Goal: Task Accomplishment & Management: Manage account settings

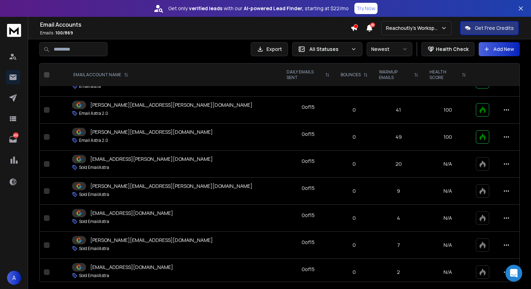
scroll to position [218, 0]
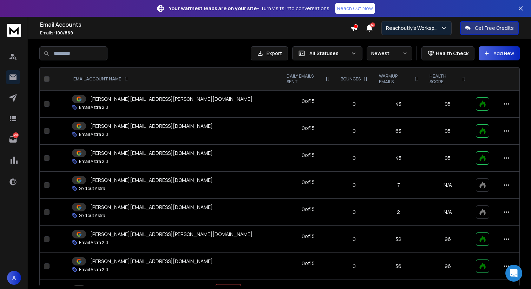
click at [421, 28] on p "Reachoutly's Workspace" at bounding box center [413, 28] width 55 height 7
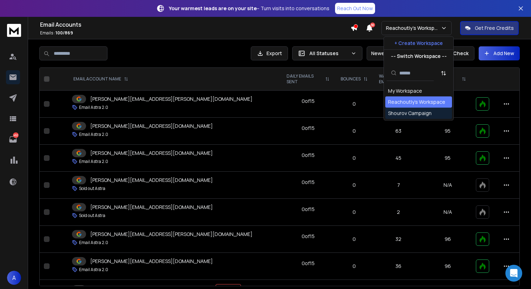
click at [409, 111] on div "Shourov Campaign" at bounding box center [410, 113] width 44 height 7
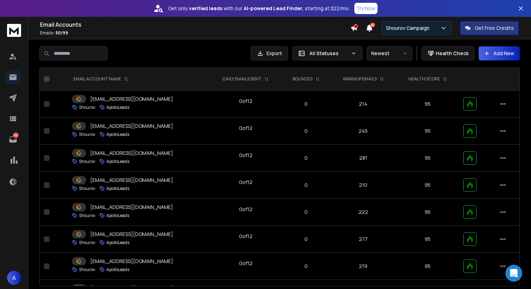
click at [414, 29] on p "Shourov Campaign" at bounding box center [409, 28] width 46 height 7
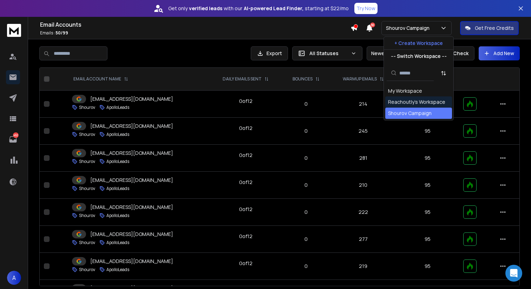
click at [403, 101] on div "Reachoutly's Workspace" at bounding box center [416, 102] width 57 height 7
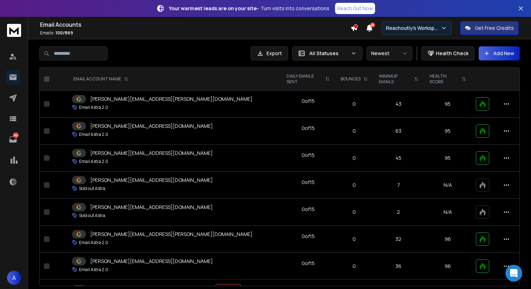
click at [444, 24] on button "Reachoutly's Workspace" at bounding box center [416, 28] width 70 height 14
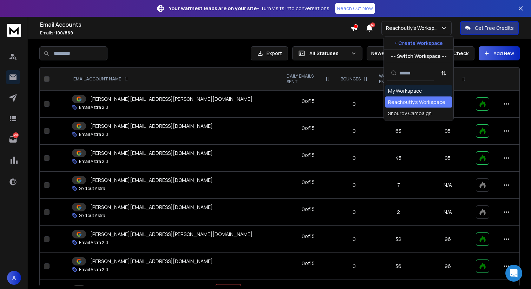
click at [326, 51] on p "All Statuses" at bounding box center [328, 53] width 39 height 7
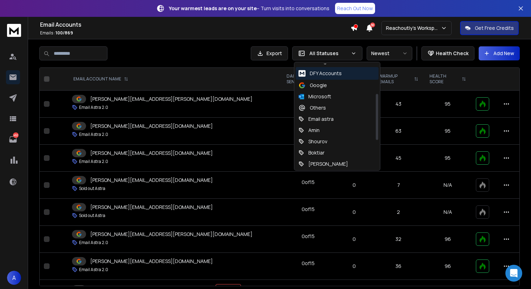
scroll to position [74, 0]
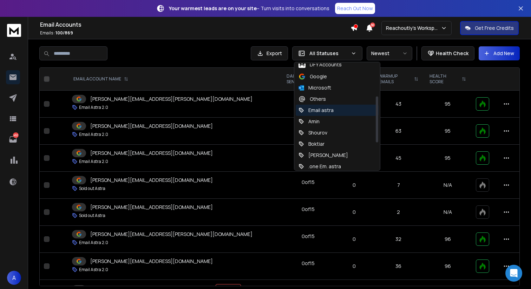
click at [329, 113] on div "Email astra" at bounding box center [315, 110] width 35 height 7
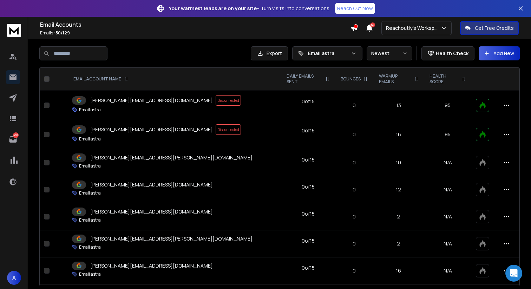
scroll to position [494, 0]
